Goal: Find contact information: Find contact information

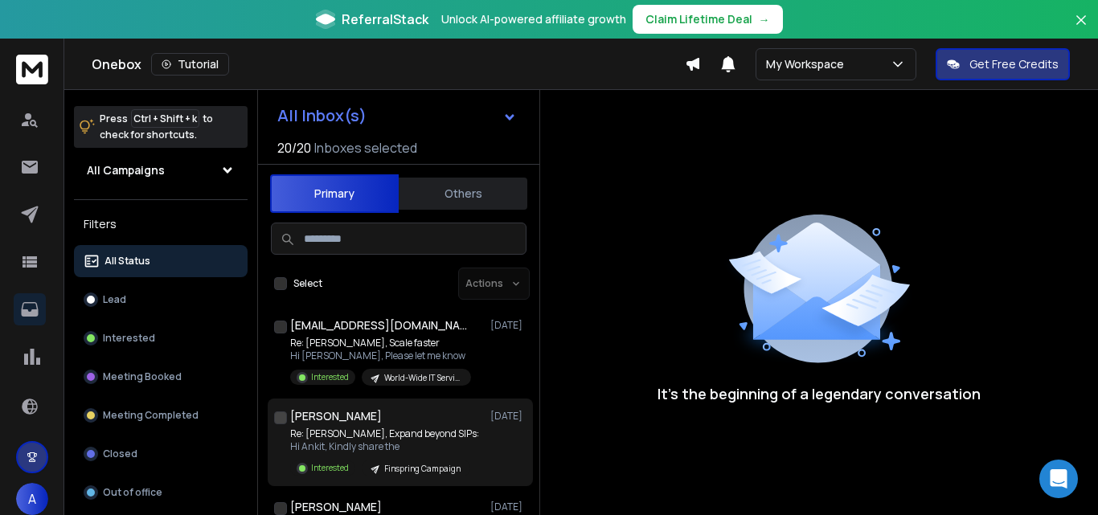
scroll to position [285, 0]
click at [340, 416] on h1 "[PERSON_NAME]" at bounding box center [336, 416] width 92 height 16
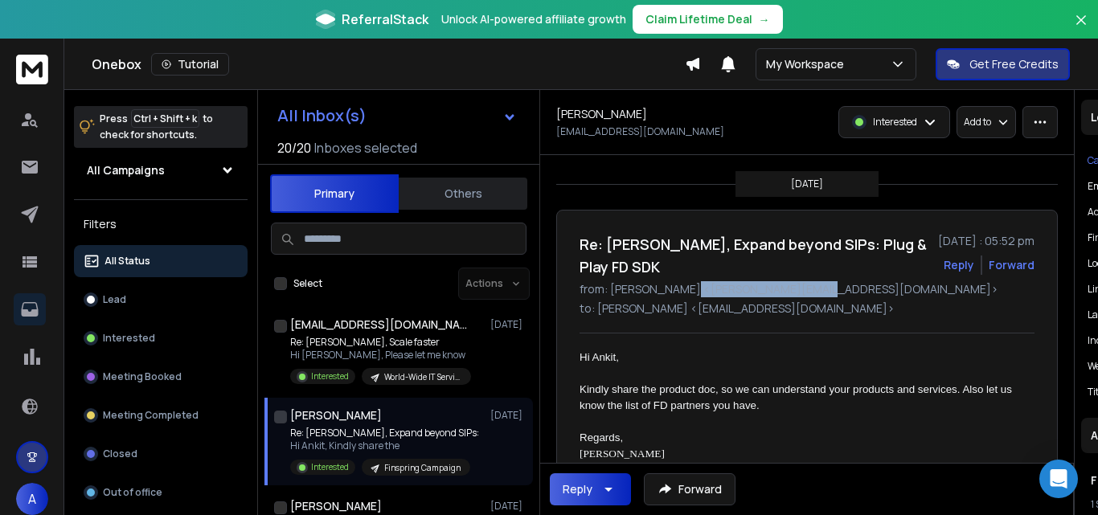
drag, startPoint x: 682, startPoint y: 289, endPoint x: 804, endPoint y: 283, distance: 122.3
click at [804, 283] on p "from: [PERSON_NAME] <[PERSON_NAME][EMAIL_ADDRESS][DOMAIN_NAME]>" at bounding box center [807, 289] width 455 height 16
copy p "[EMAIL_ADDRESS][DOMAIN_NAME]"
